Goal: Communication & Community: Answer question/provide support

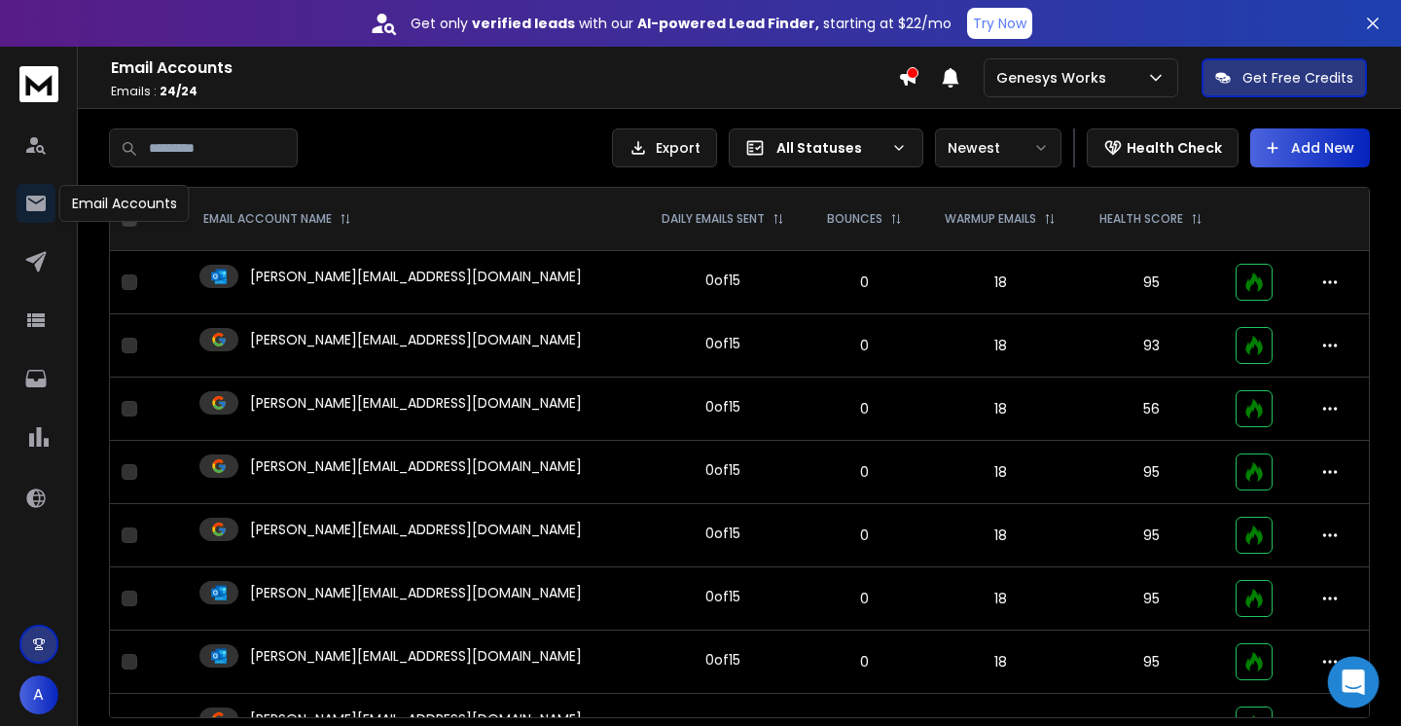
click at [1355, 681] on icon "Open Intercom Messenger" at bounding box center [1353, 682] width 22 height 25
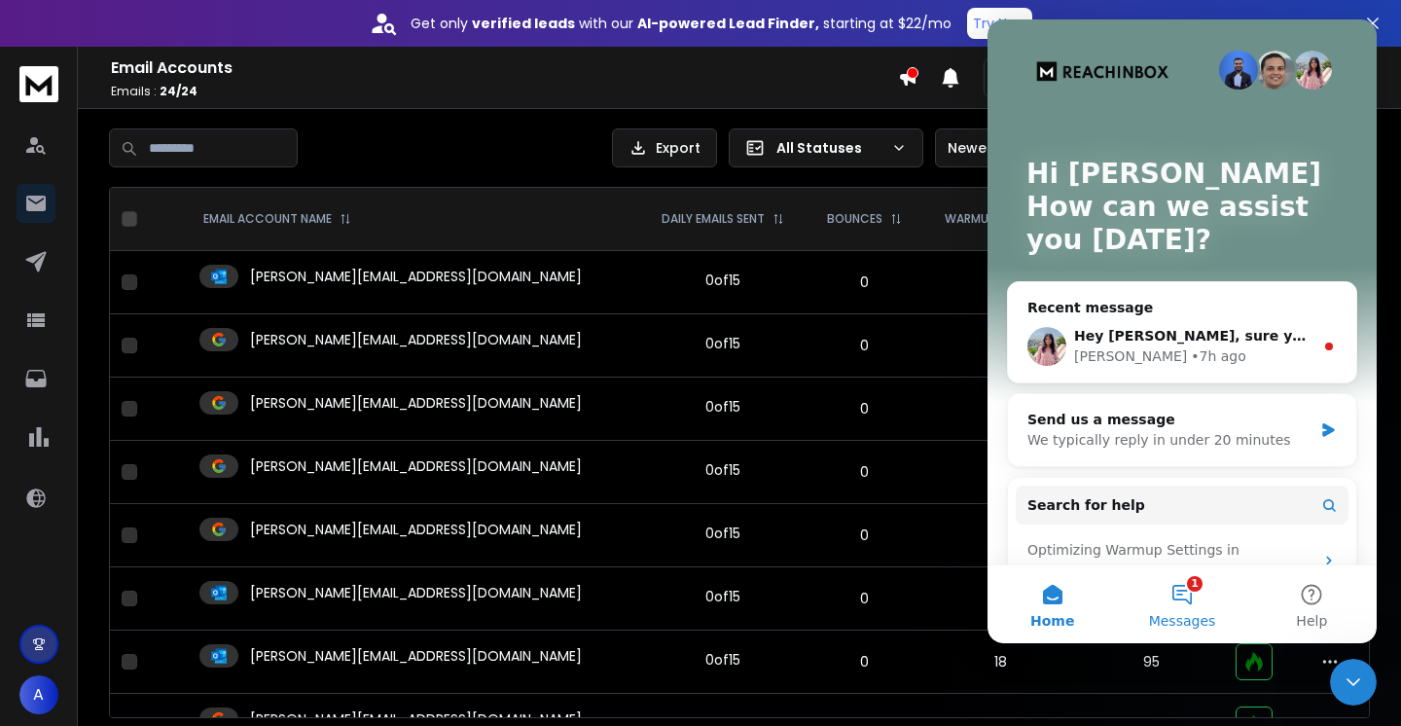
click at [1183, 581] on button "1 Messages" at bounding box center [1181, 604] width 129 height 78
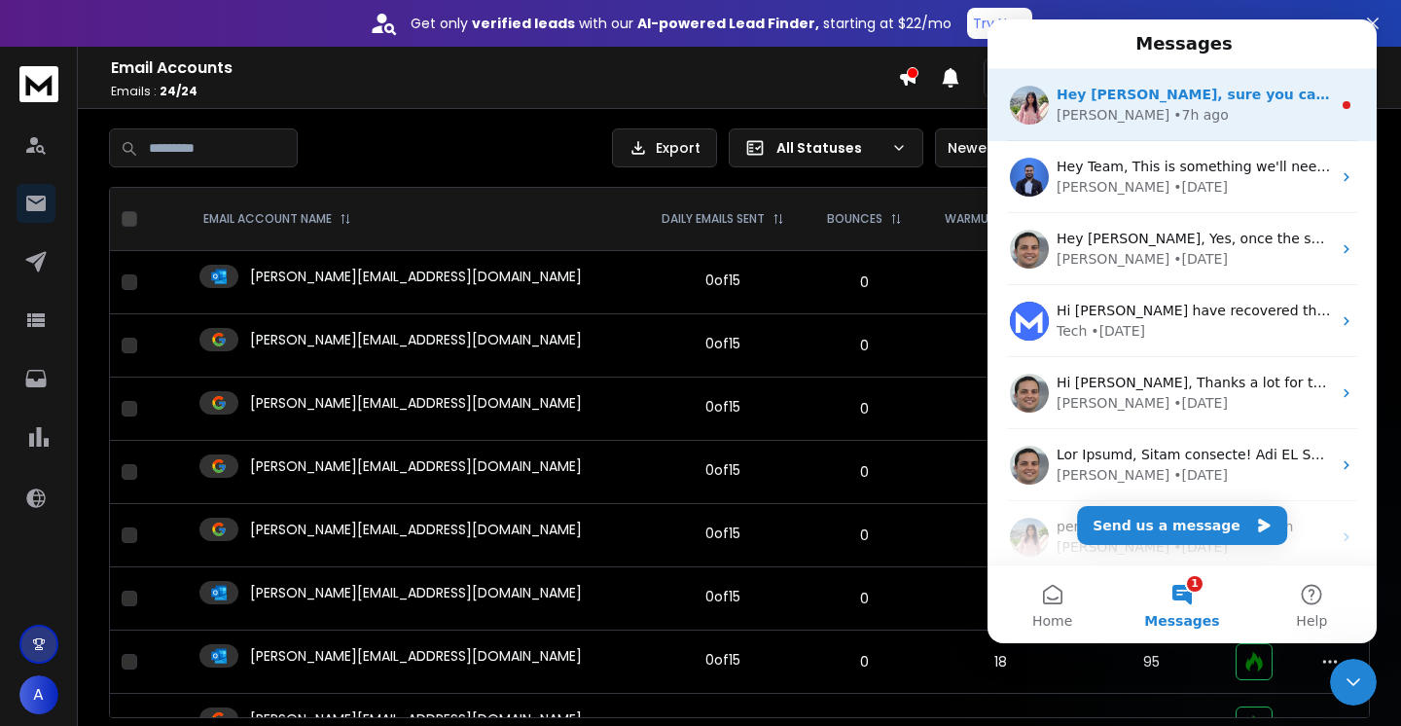
click at [1146, 86] on div "Hey Anders, sure you can book a call here with our technical team, but just a h…" at bounding box center [1194, 95] width 274 height 20
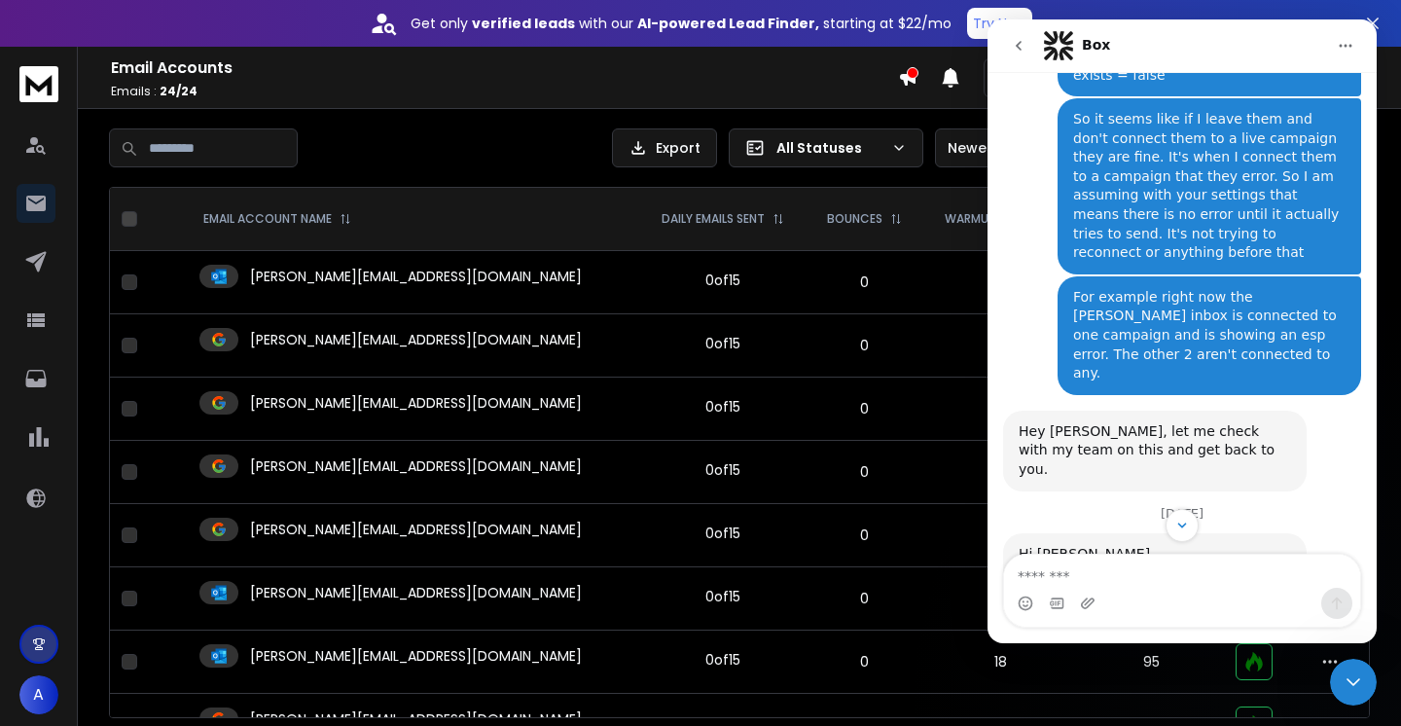
scroll to position [13253, 0]
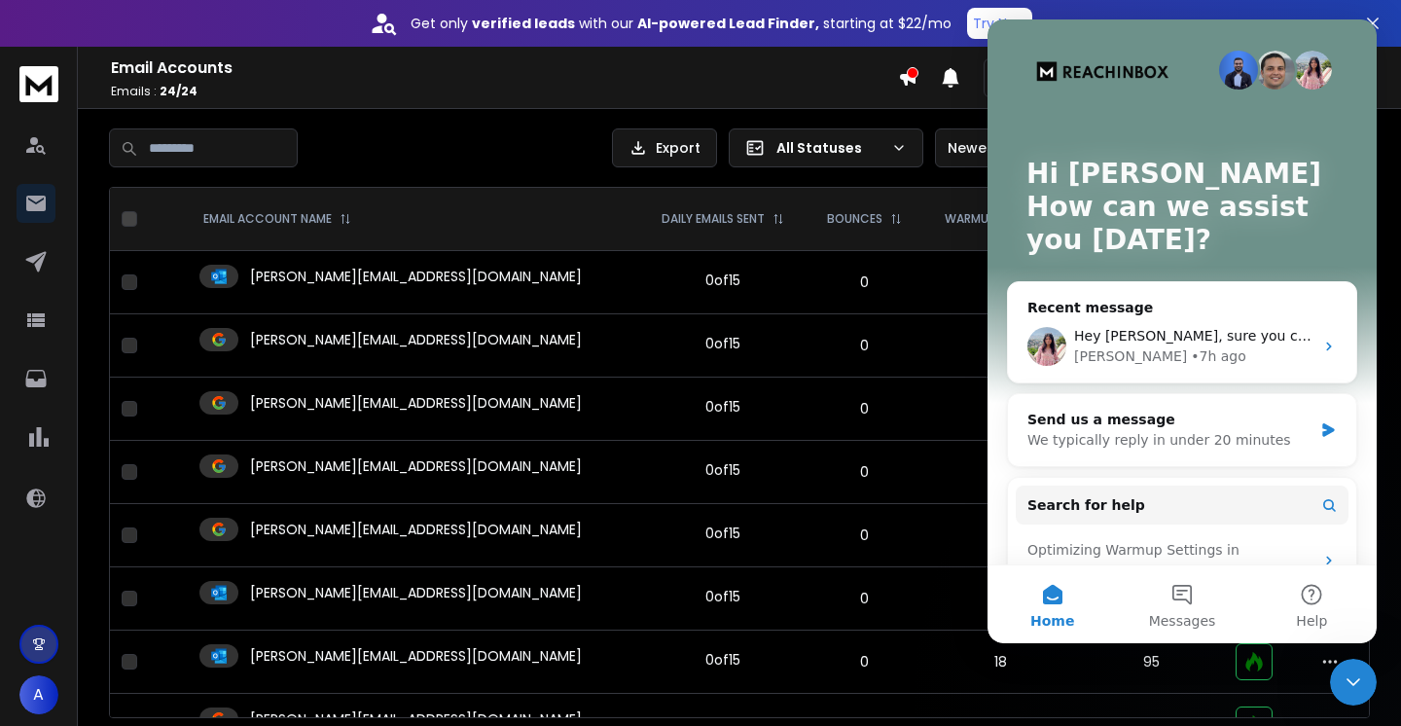
scroll to position [0, 0]
click at [1368, 682] on div "Close Intercom Messenger" at bounding box center [1353, 682] width 47 height 47
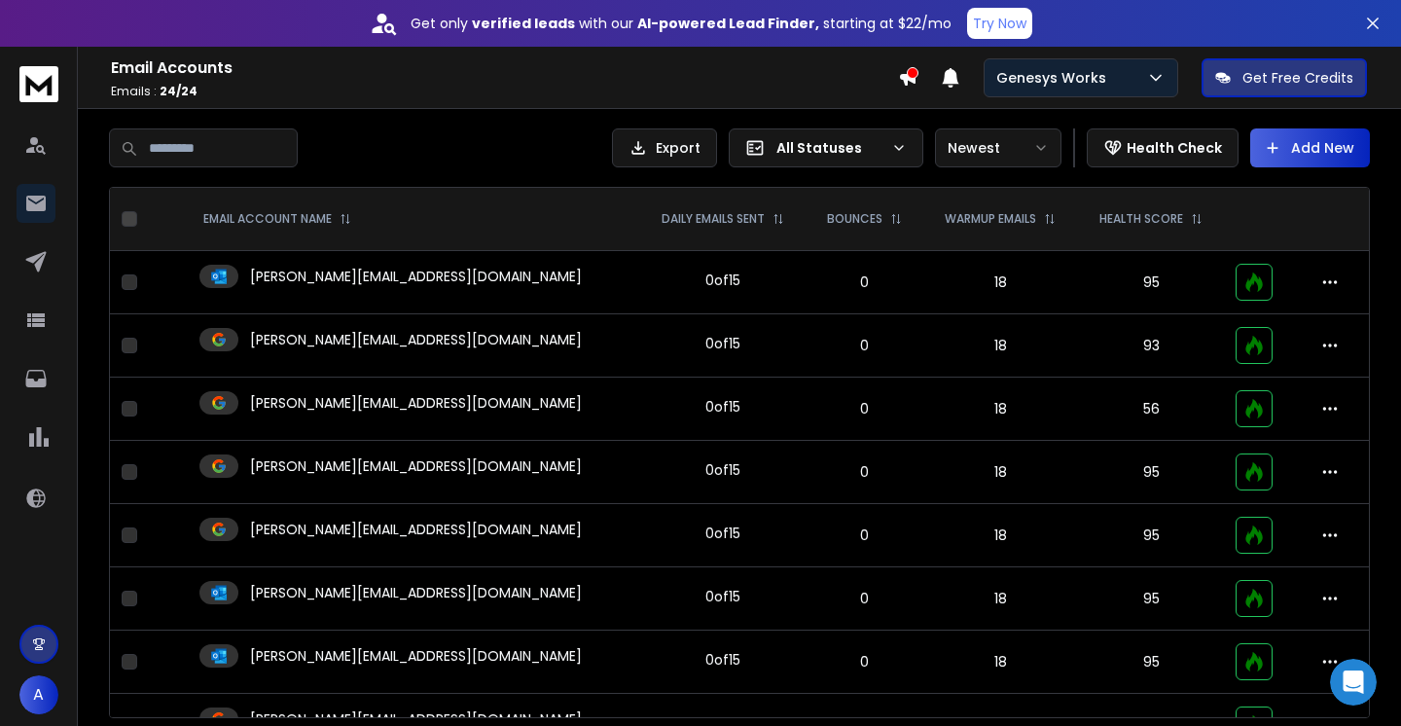
click at [1094, 71] on p "Genesys Works" at bounding box center [1056, 77] width 118 height 19
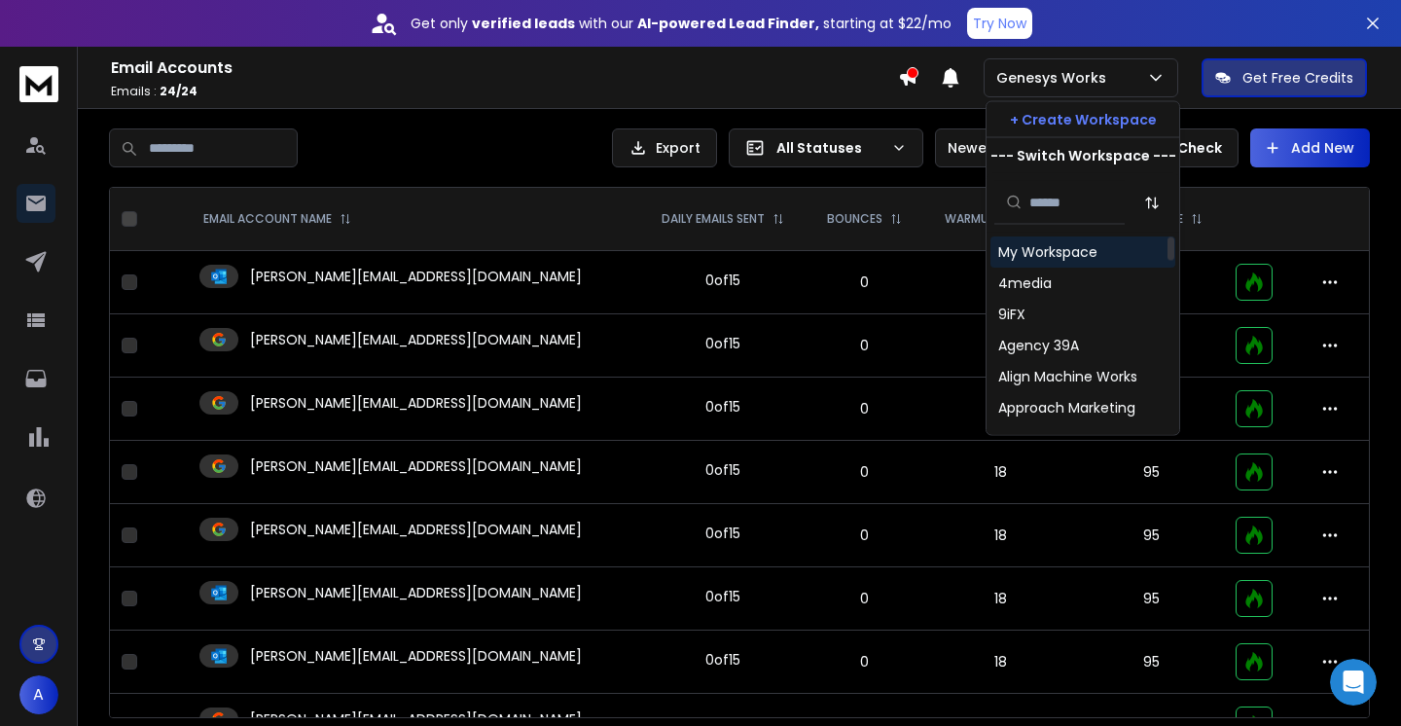
click at [1033, 255] on div "My Workspace" at bounding box center [1048, 251] width 99 height 19
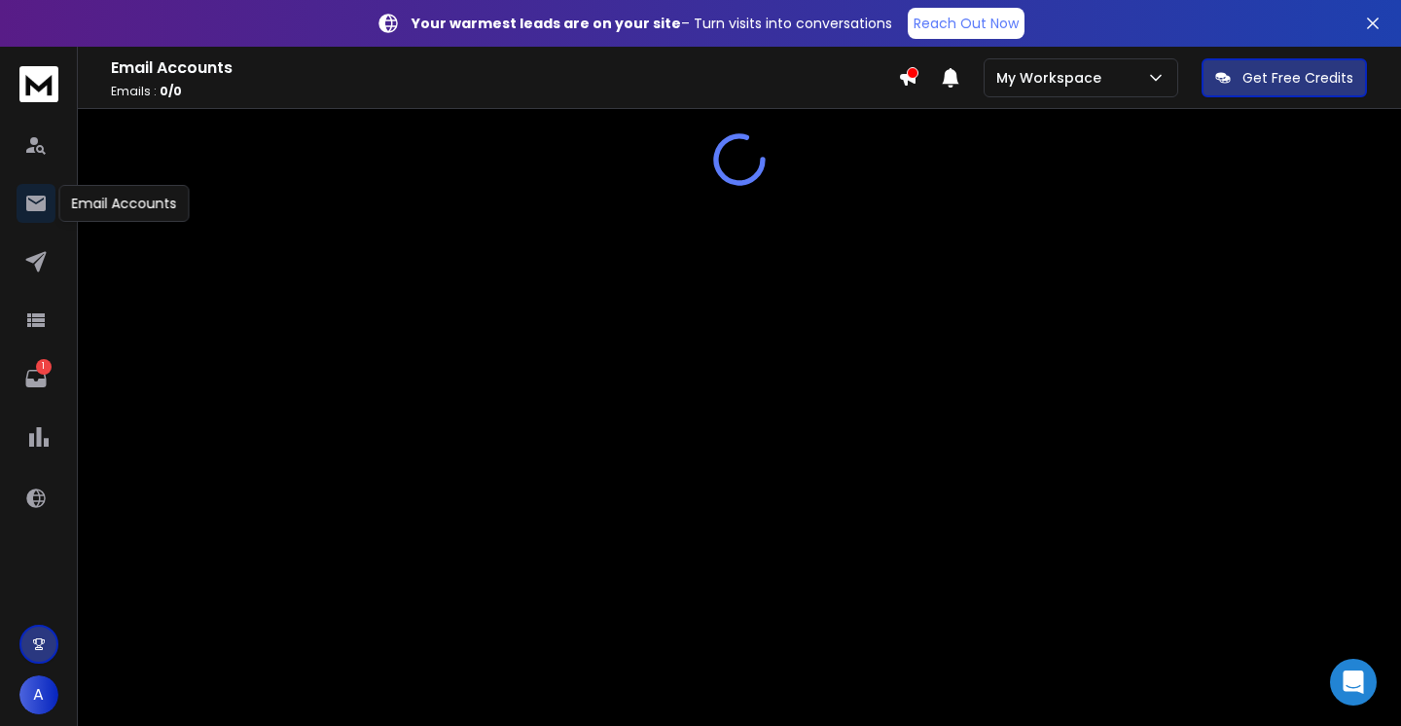
click at [34, 200] on icon at bounding box center [35, 204] width 19 height 16
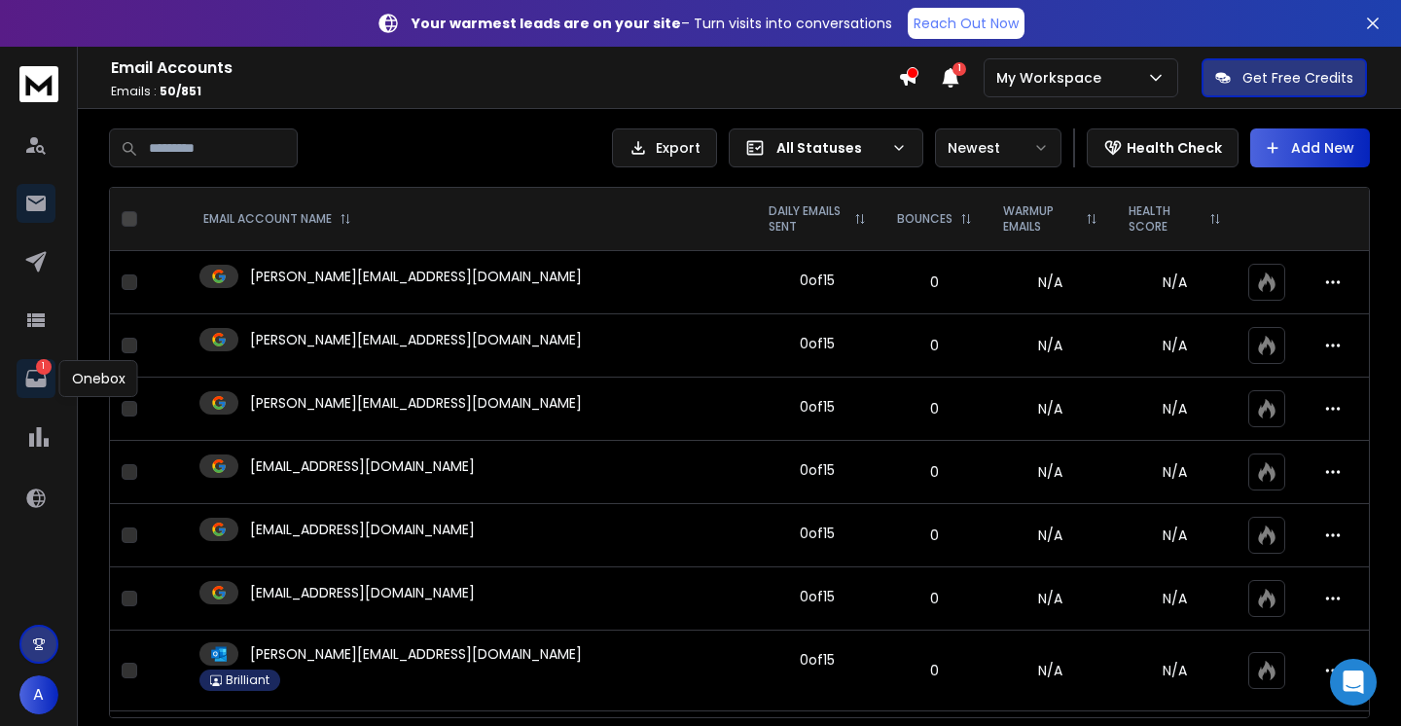
click at [32, 375] on icon at bounding box center [35, 378] width 23 height 23
